Goal: Navigation & Orientation: Understand site structure

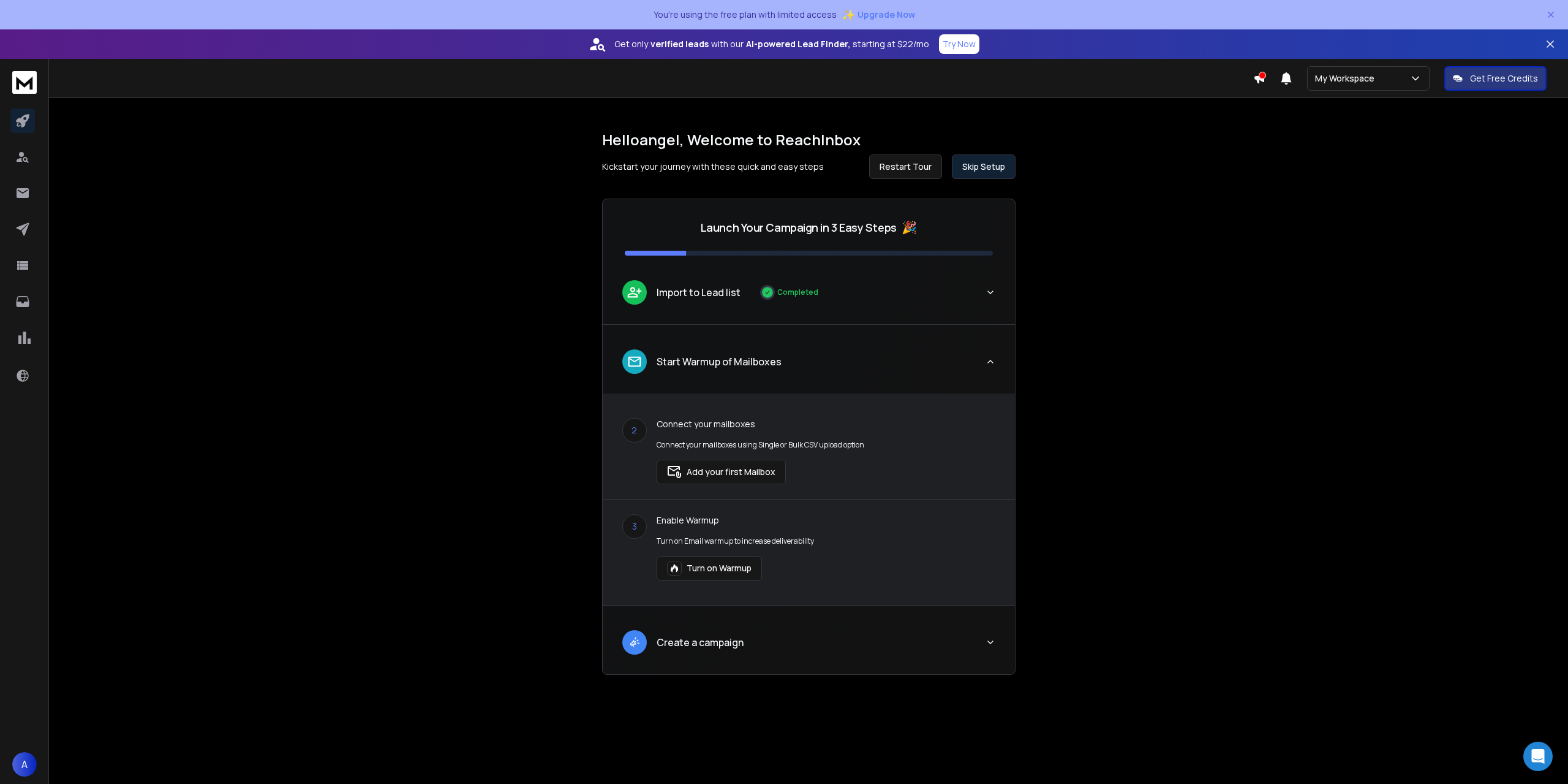
click at [990, 169] on span "Skip Setup" at bounding box center [984, 167] width 43 height 13
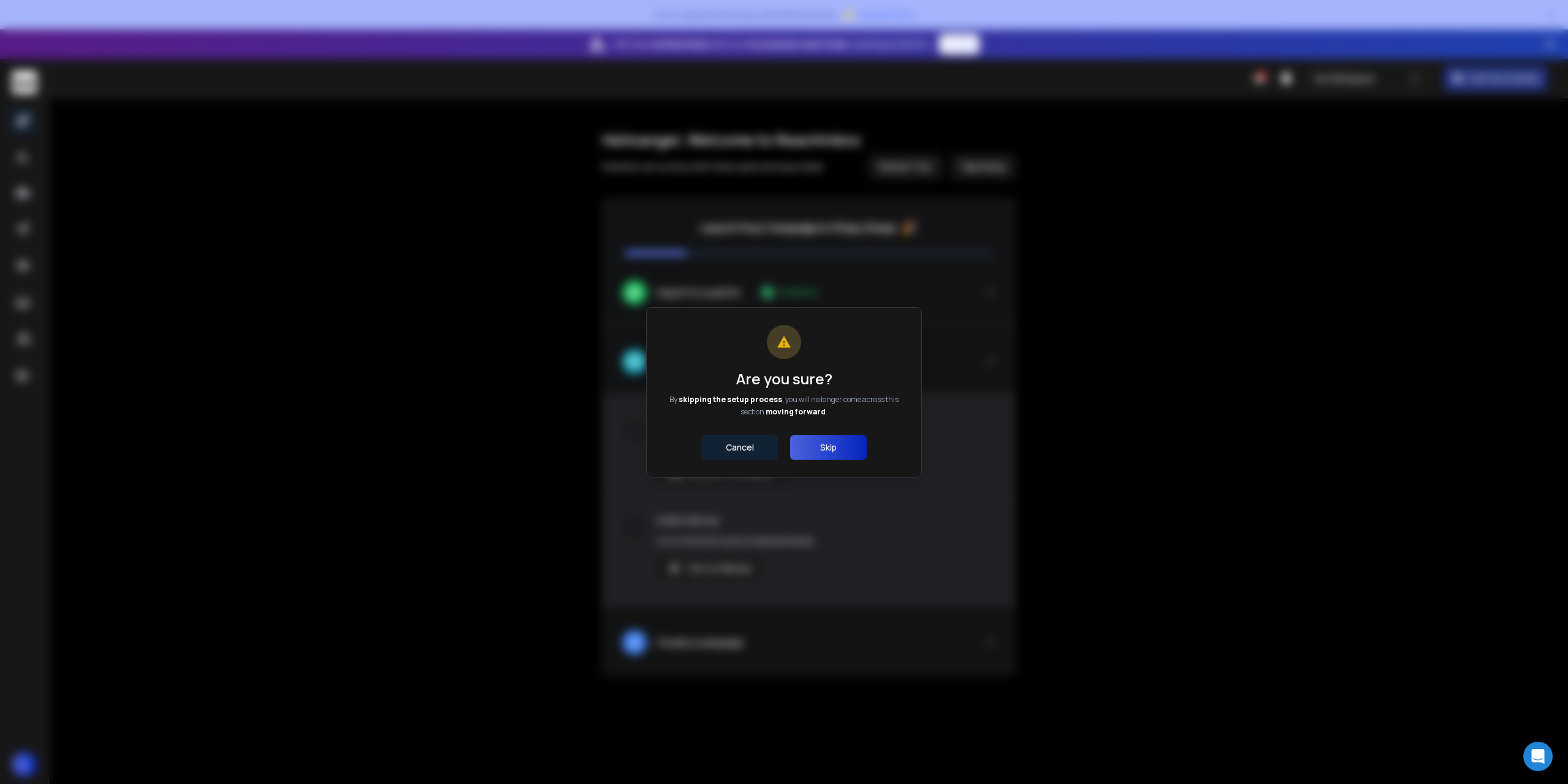
click at [854, 444] on button "Skip" at bounding box center [828, 447] width 77 height 24
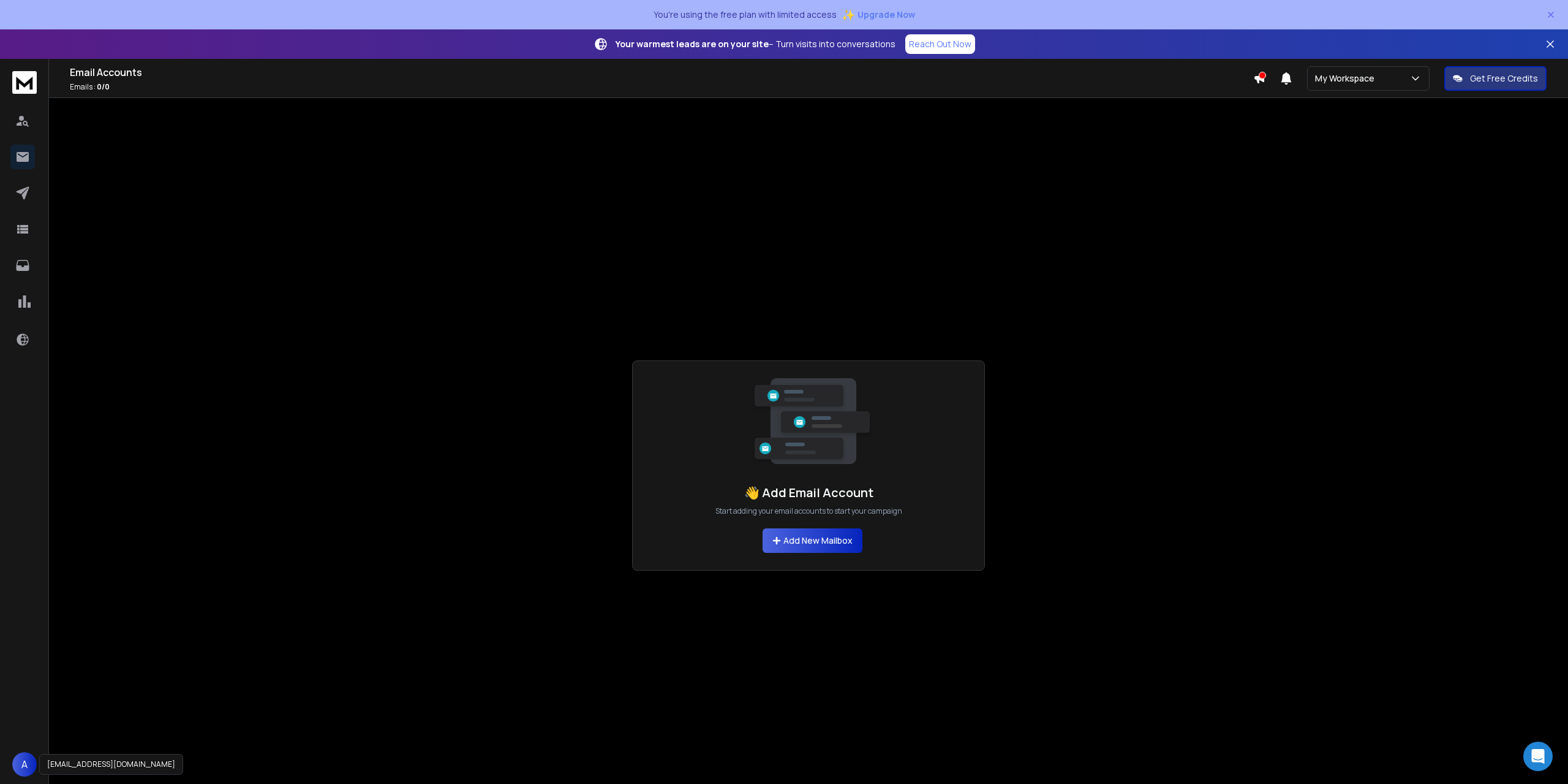
click at [30, 752] on button "A" at bounding box center [24, 763] width 24 height 24
click at [78, 746] on p "Settings" at bounding box center [75, 744] width 33 height 13
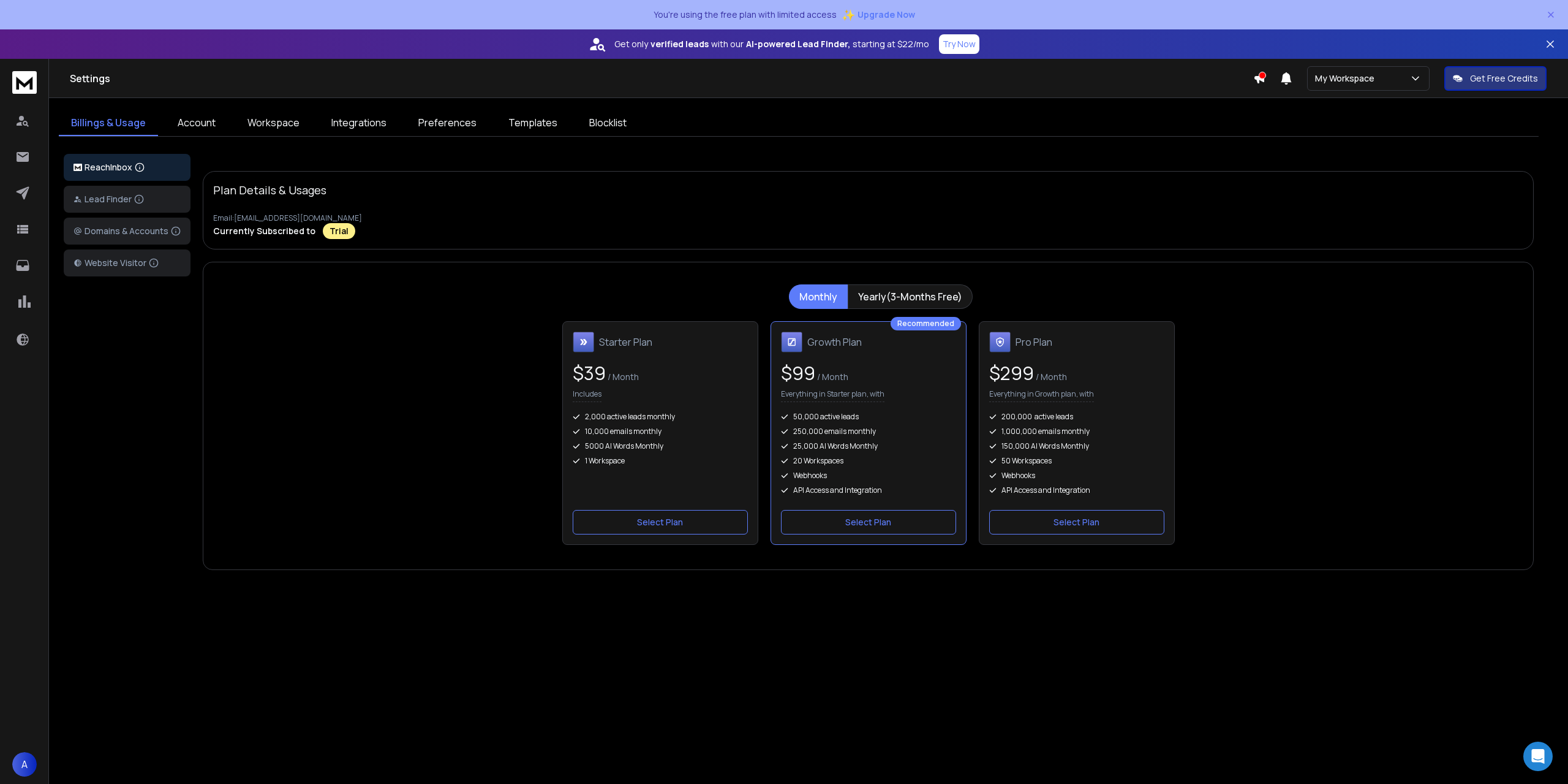
click at [350, 107] on div "[PERSON_NAME] & Usage Account Workspace Integrations Preferences Templates Bloc…" at bounding box center [808, 470] width 1519 height 743
click at [354, 126] on link "Integrations" at bounding box center [359, 123] width 79 height 26
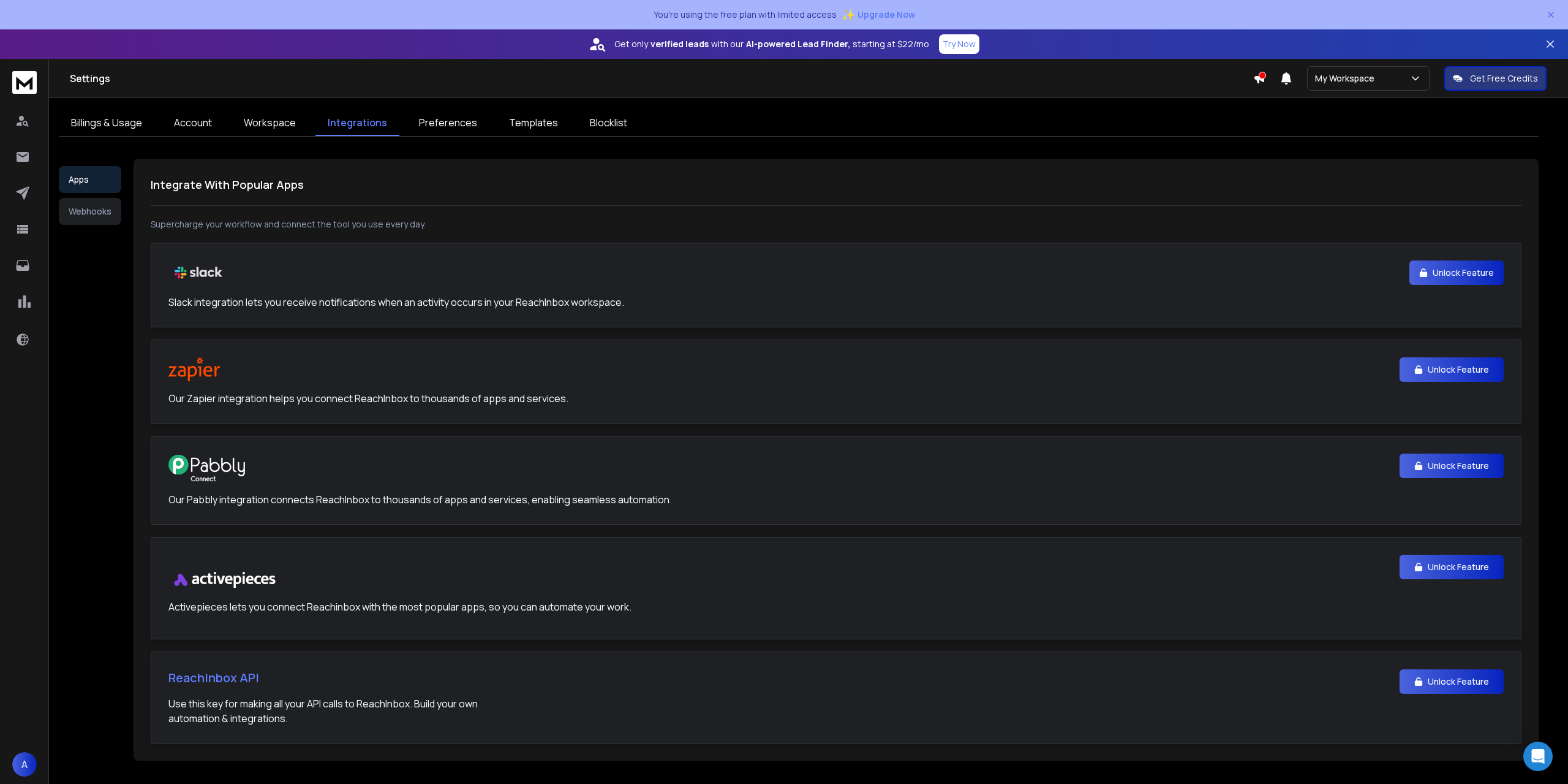
click at [1436, 679] on p "Unlock Feature" at bounding box center [1459, 681] width 61 height 13
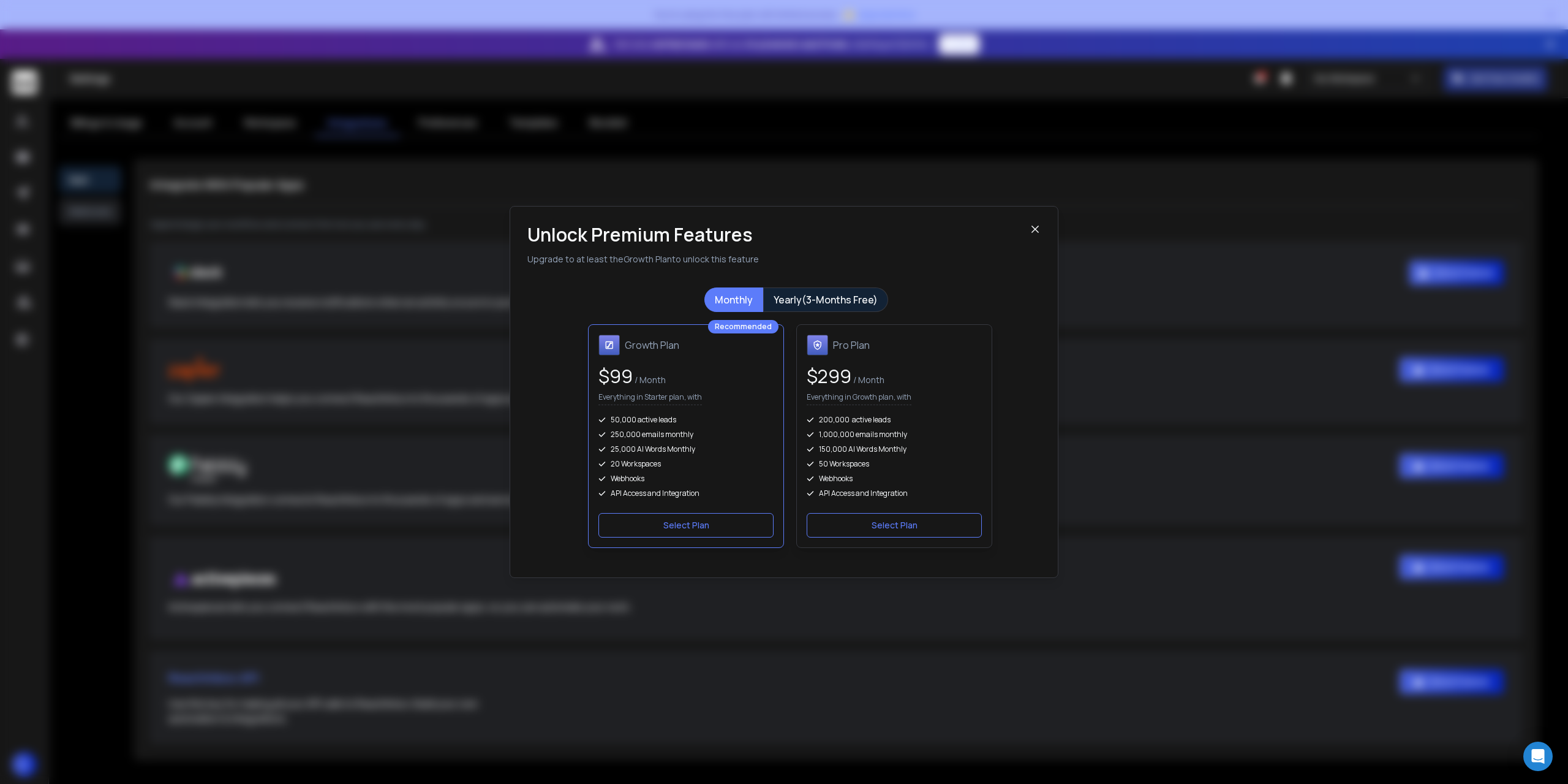
click at [847, 295] on button "Yearly(3-Months Free)" at bounding box center [826, 299] width 125 height 24
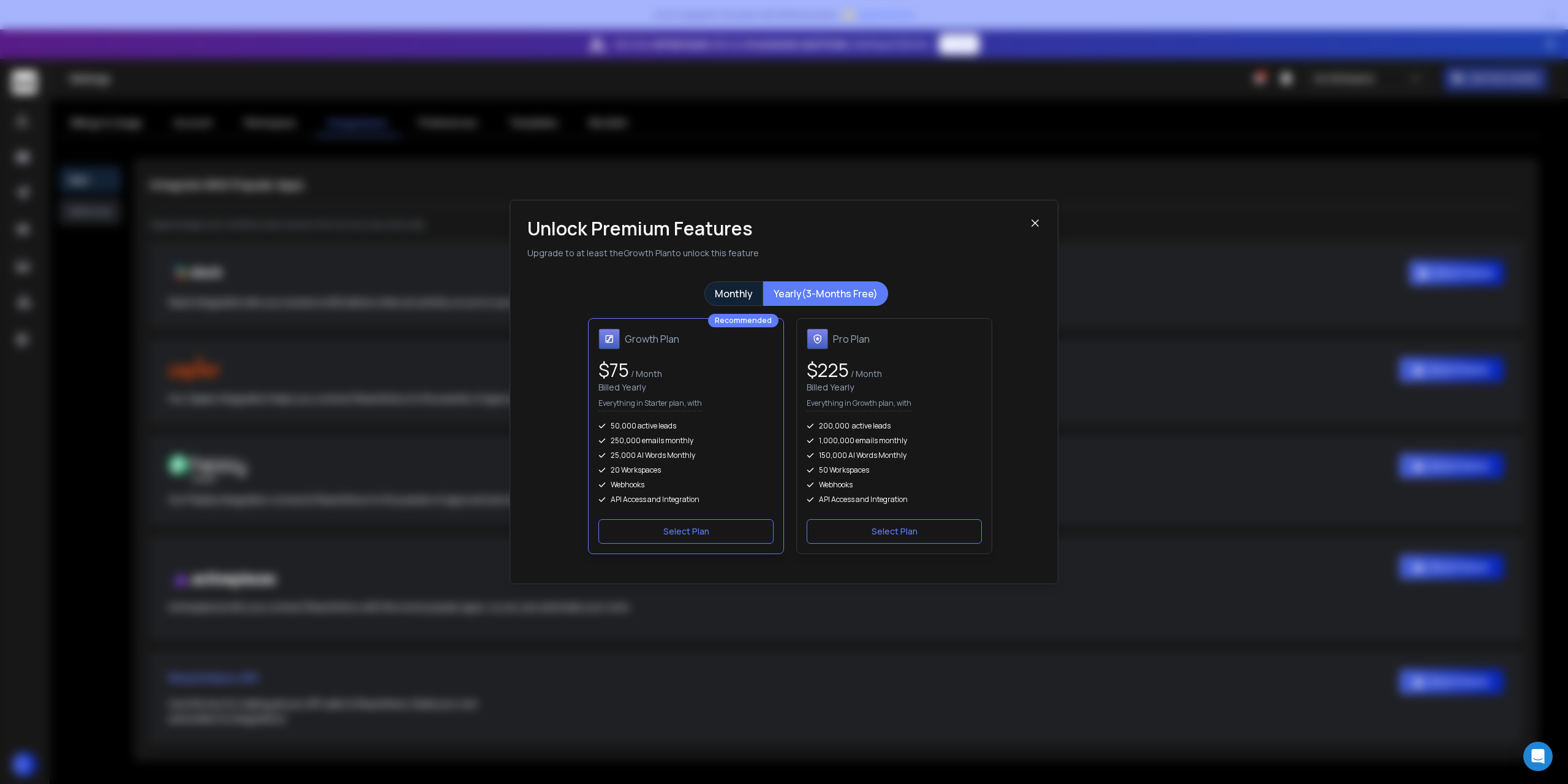
click at [736, 302] on button "Monthly" at bounding box center [733, 293] width 59 height 24
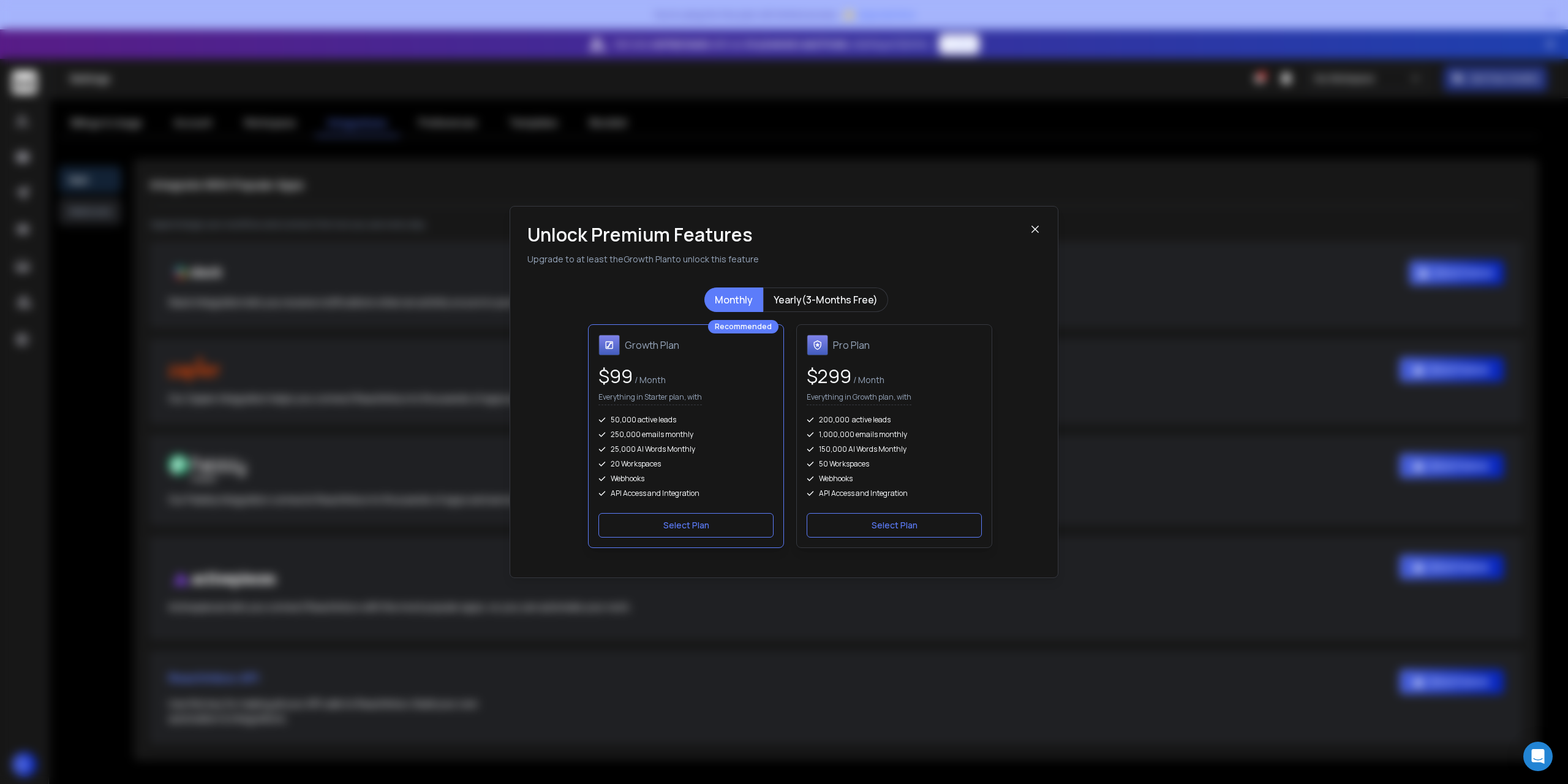
click at [1041, 231] on div "Unlock Premium Features Upgrade to at least the Growth Plan to unlock this feat…" at bounding box center [784, 392] width 549 height 372
click at [1038, 226] on icon at bounding box center [1036, 229] width 7 height 7
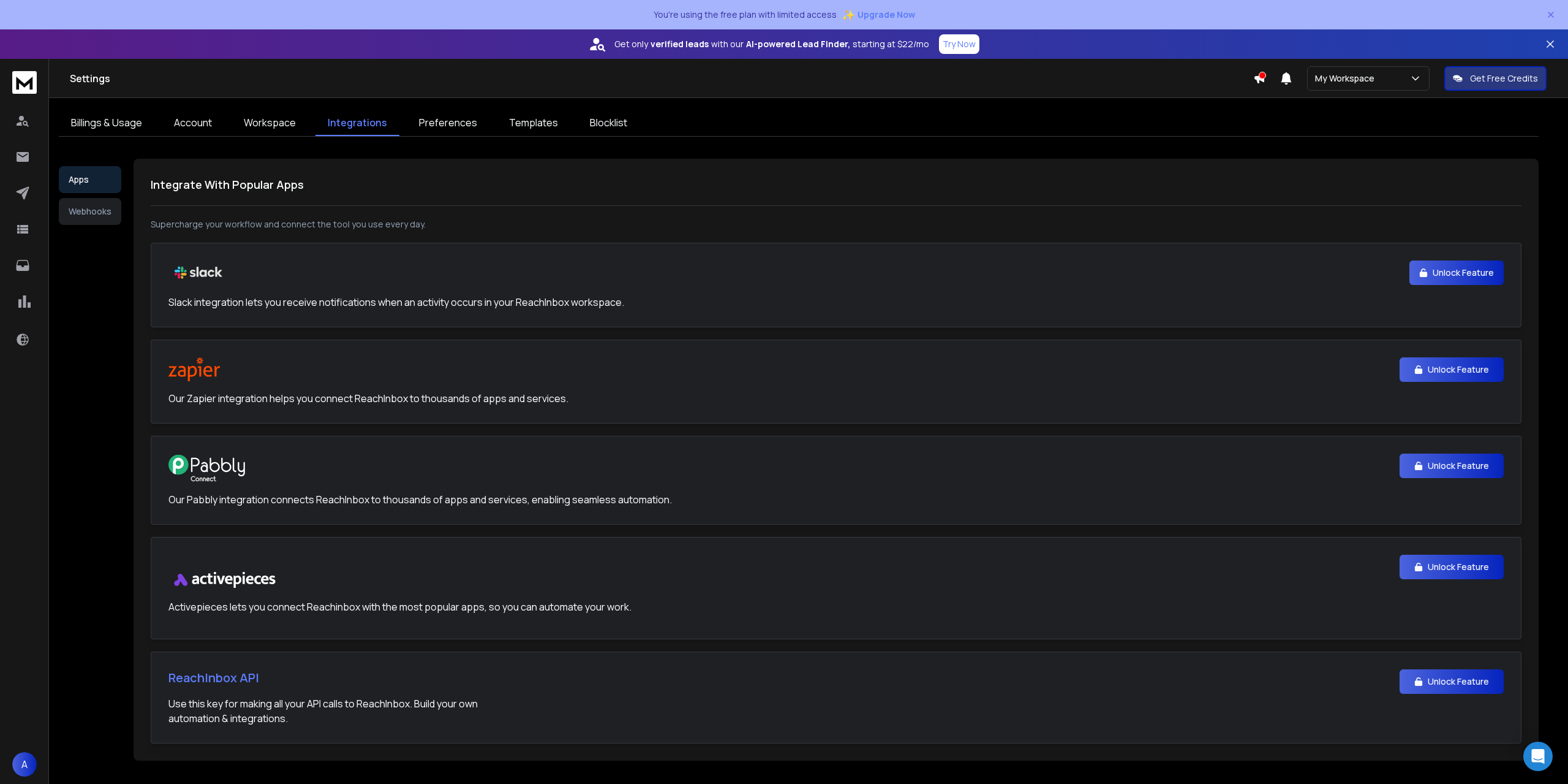
click at [1467, 685] on p "Unlock Feature" at bounding box center [1459, 681] width 61 height 13
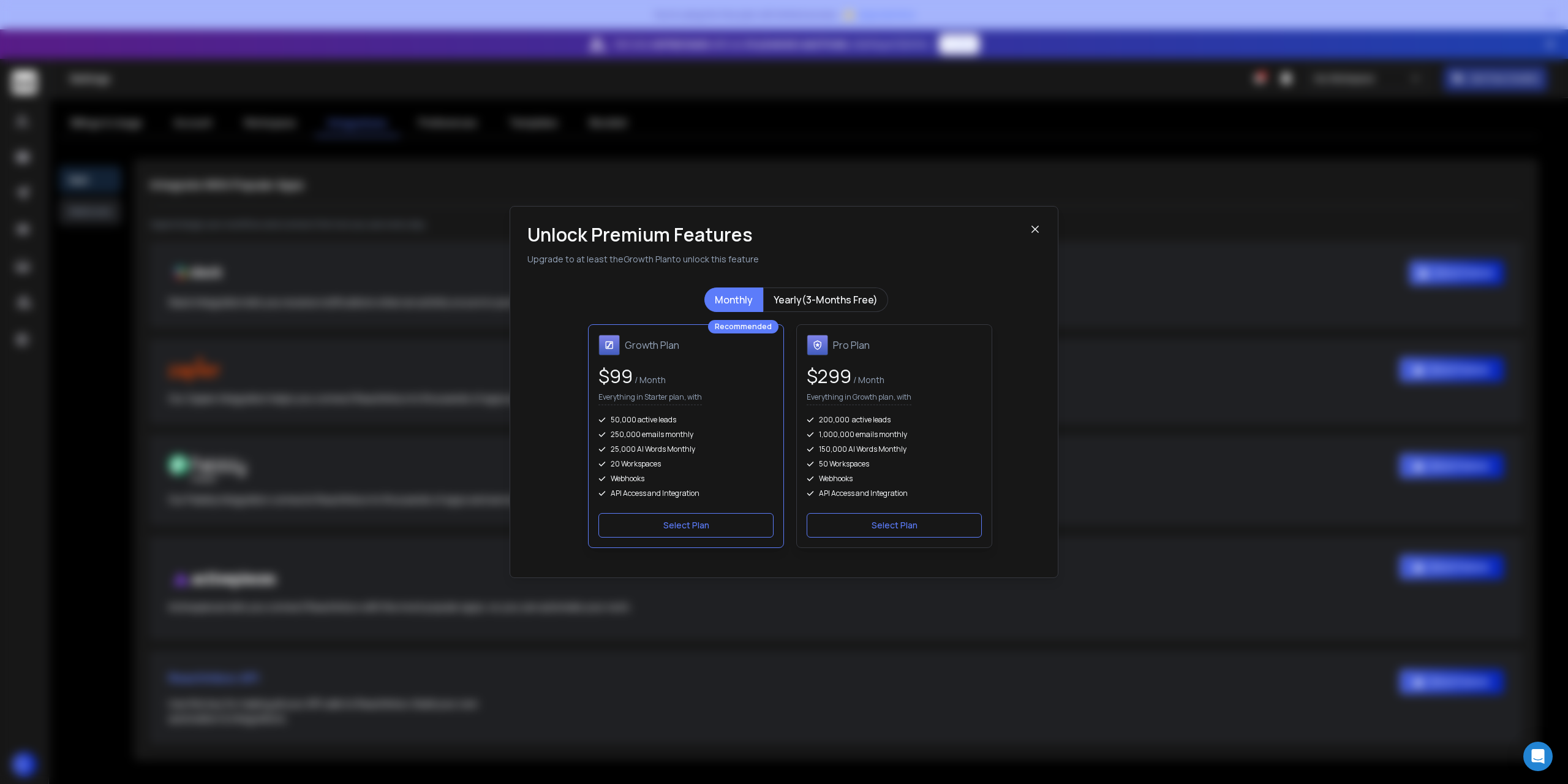
click at [450, 623] on div "Unlock Premium Features Upgrade to at least the Growth Plan to unlock this feat…" at bounding box center [784, 392] width 1568 height 784
click at [1039, 230] on icon at bounding box center [1036, 229] width 11 height 11
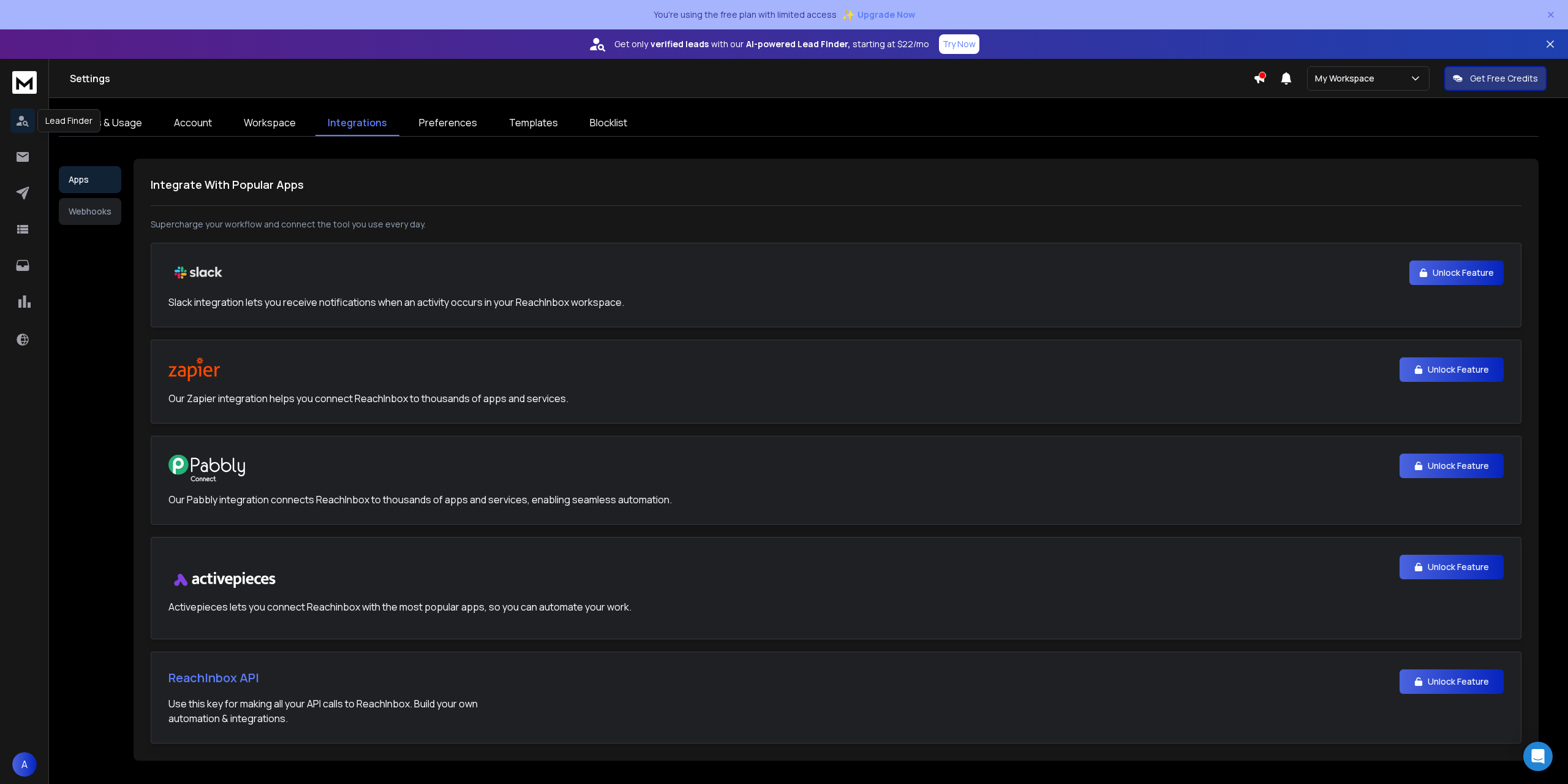
click at [18, 117] on icon at bounding box center [23, 121] width 14 height 14
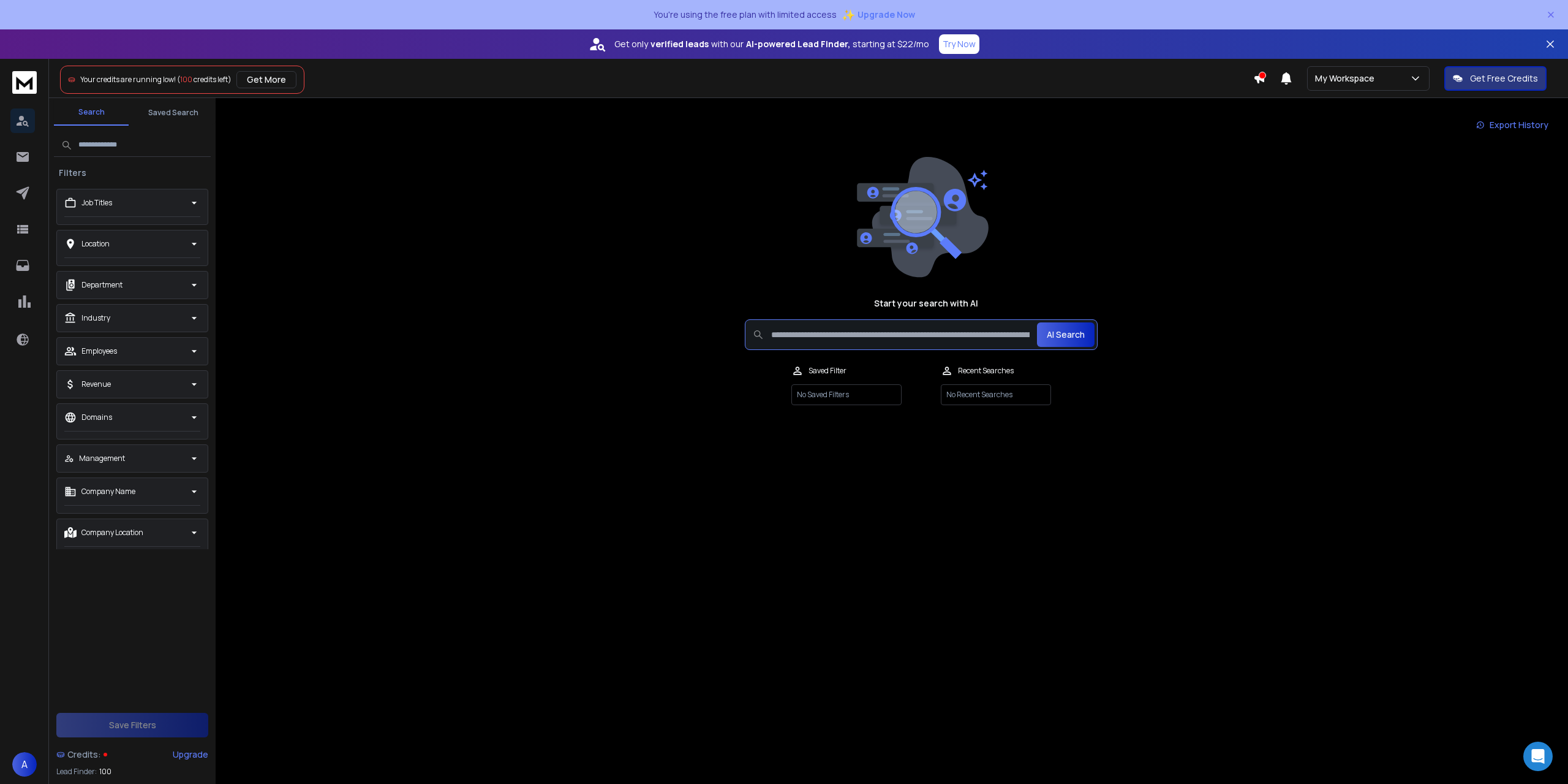
click at [312, 135] on div "Export History Start your search with AI" at bounding box center [921, 211] width 1372 height 197
click at [21, 152] on icon at bounding box center [23, 156] width 13 height 10
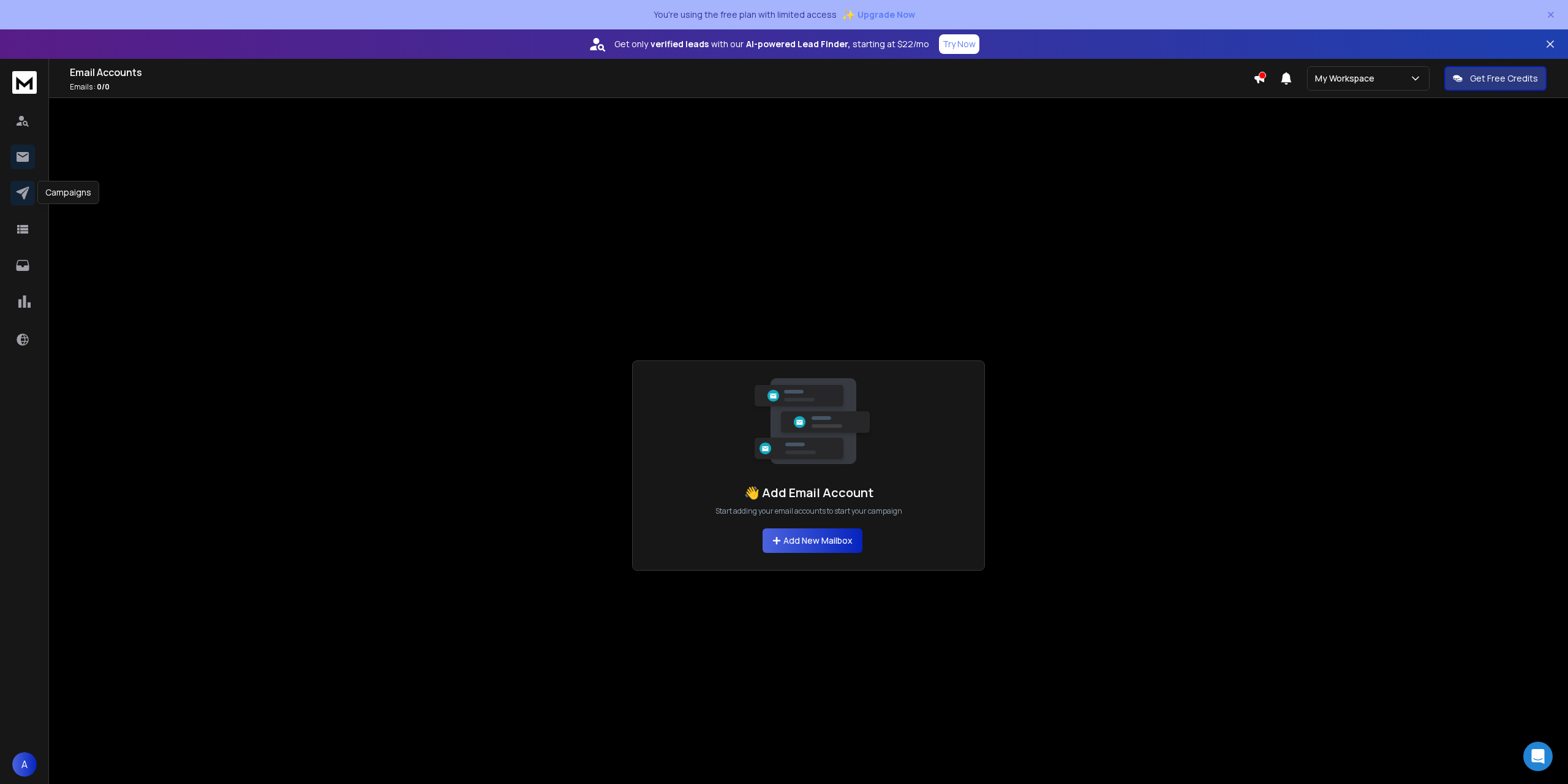
click at [13, 201] on link at bounding box center [23, 192] width 24 height 24
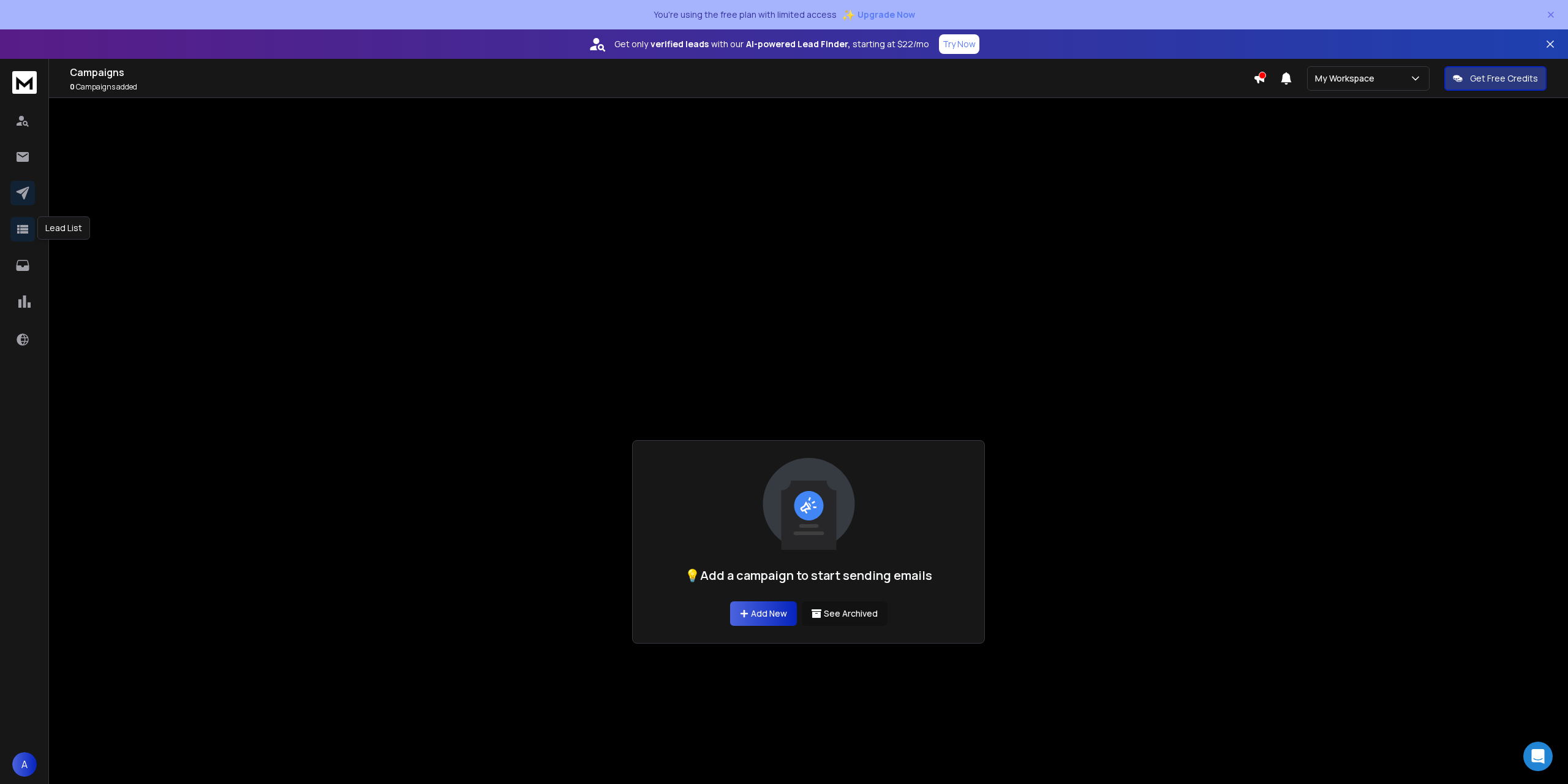
click at [28, 223] on icon at bounding box center [23, 229] width 14 height 14
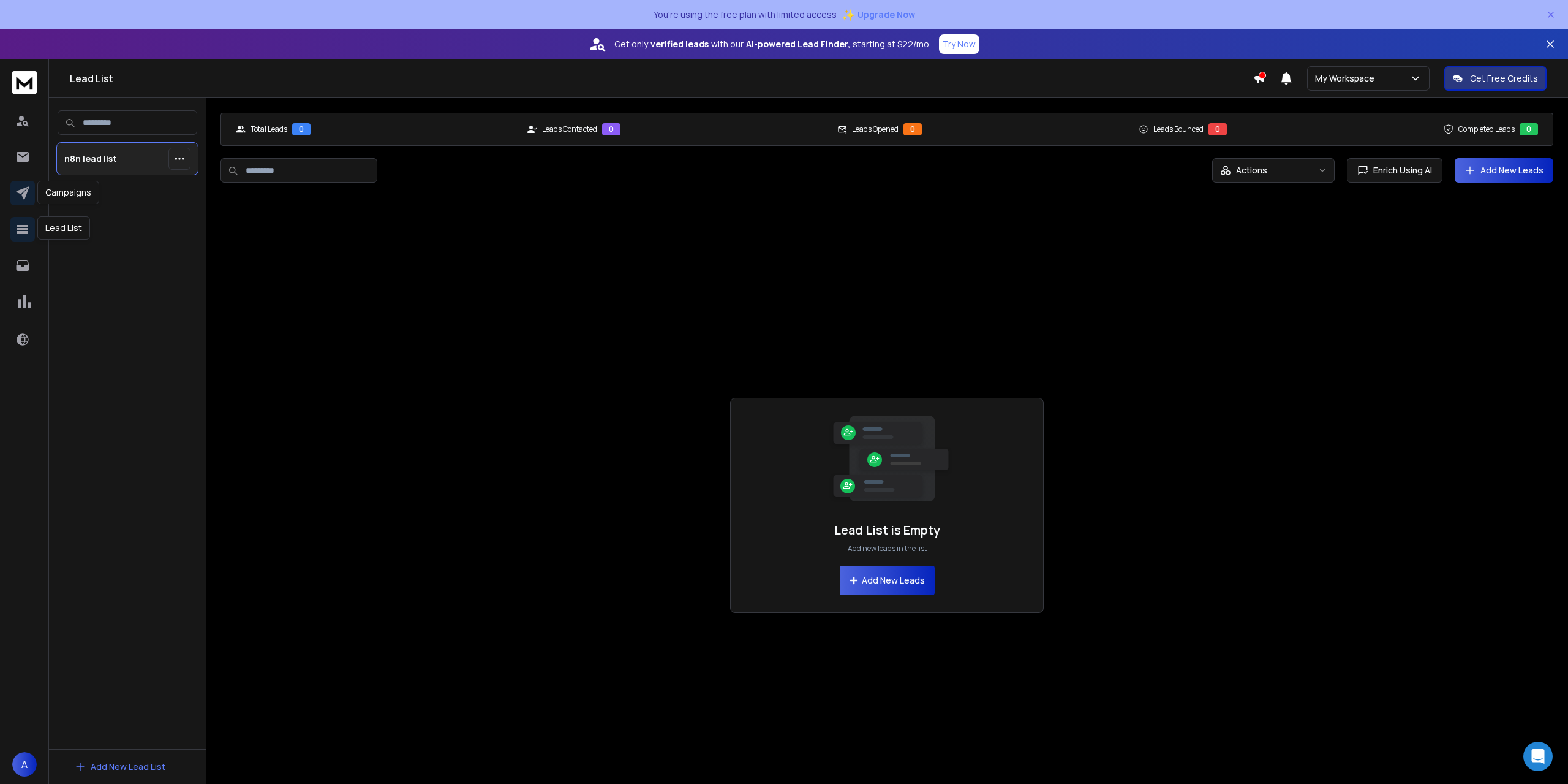
click at [20, 192] on icon at bounding box center [23, 192] width 13 height 13
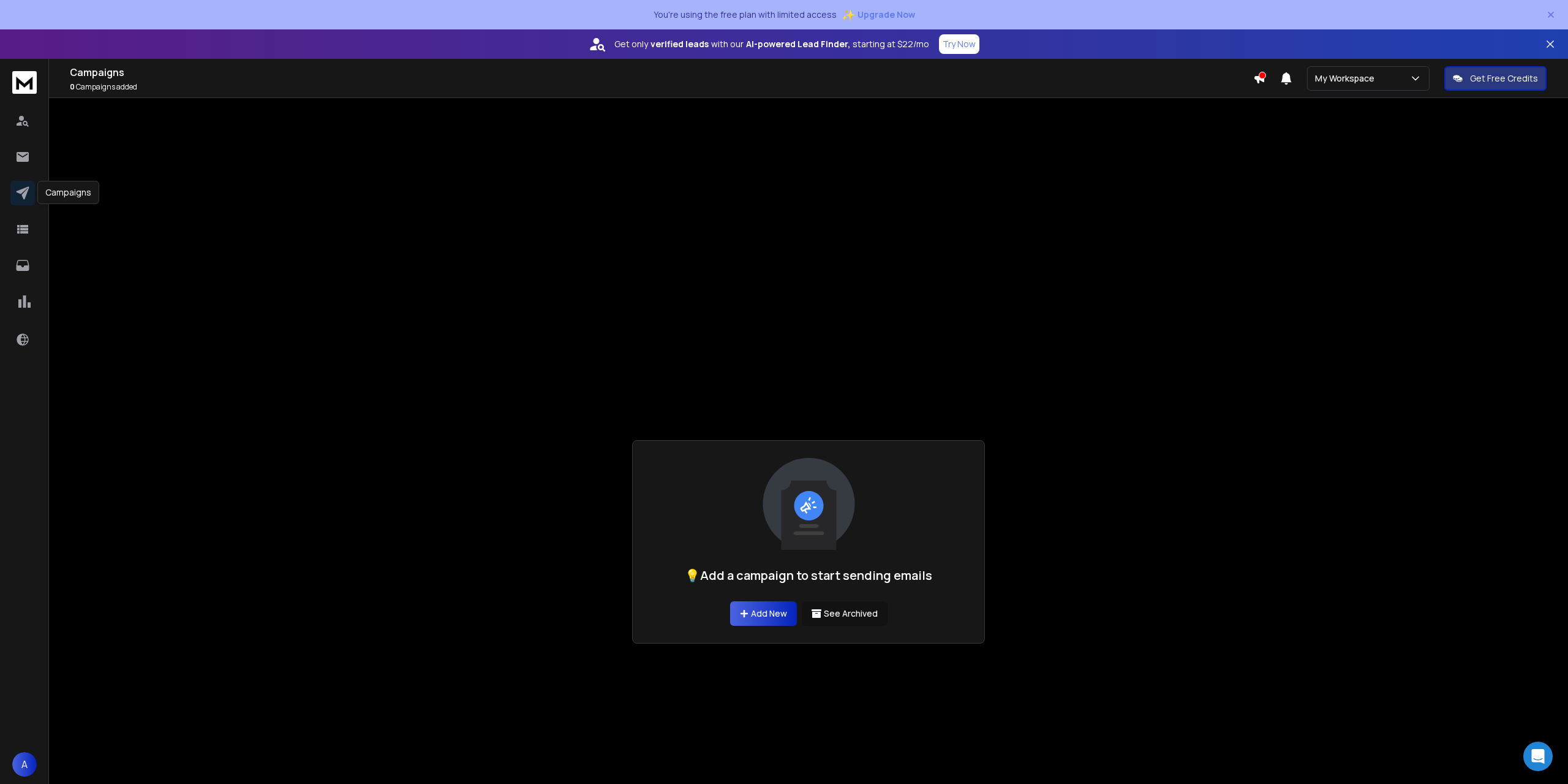
drag, startPoint x: 1315, startPoint y: 476, endPoint x: 1351, endPoint y: 531, distance: 65.7
click at [1318, 490] on div "💡Add a campaign to start sending emails Add New See Archived" at bounding box center [808, 541] width 1480 height 706
